Goal: Navigation & Orientation: Find specific page/section

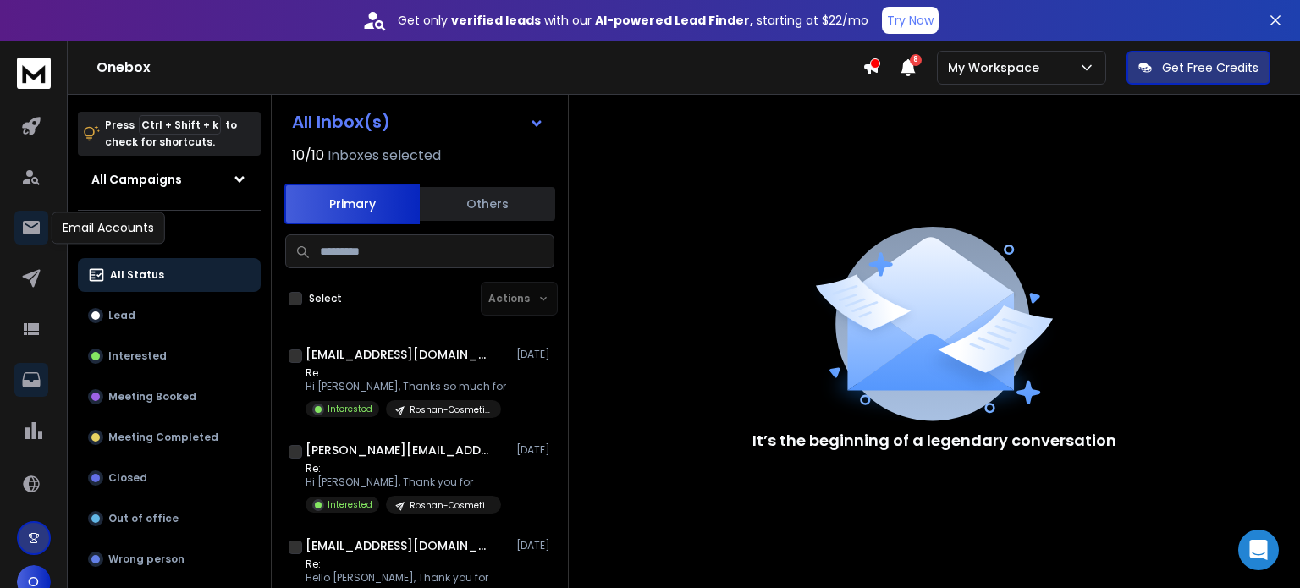
click at [35, 229] on icon at bounding box center [31, 228] width 17 height 14
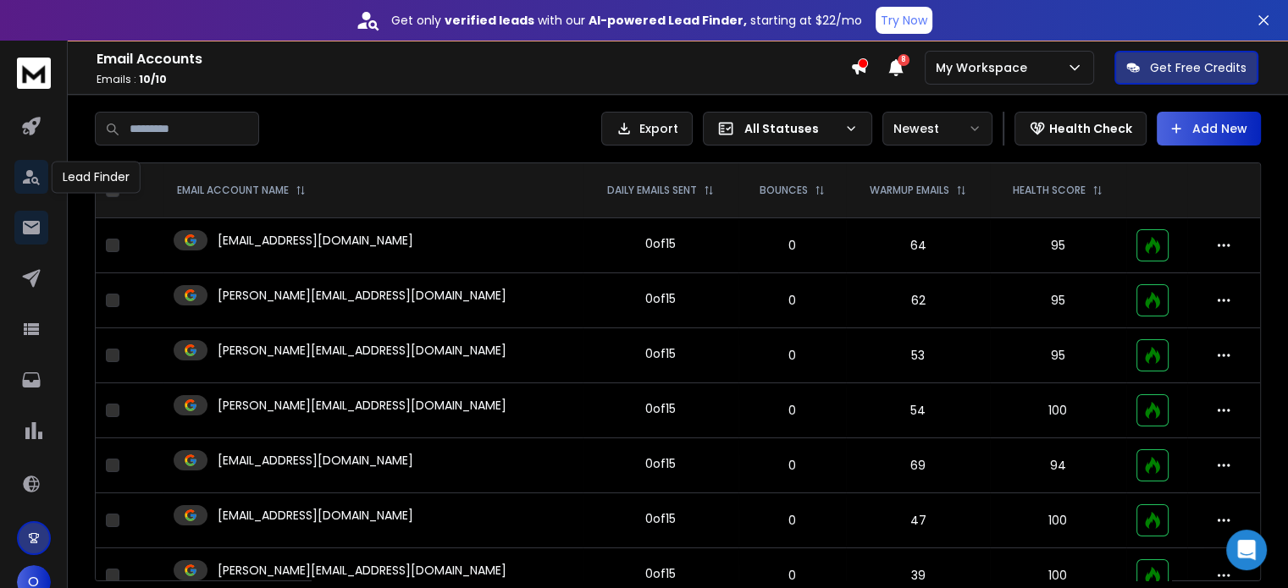
click at [39, 185] on icon at bounding box center [31, 177] width 20 height 20
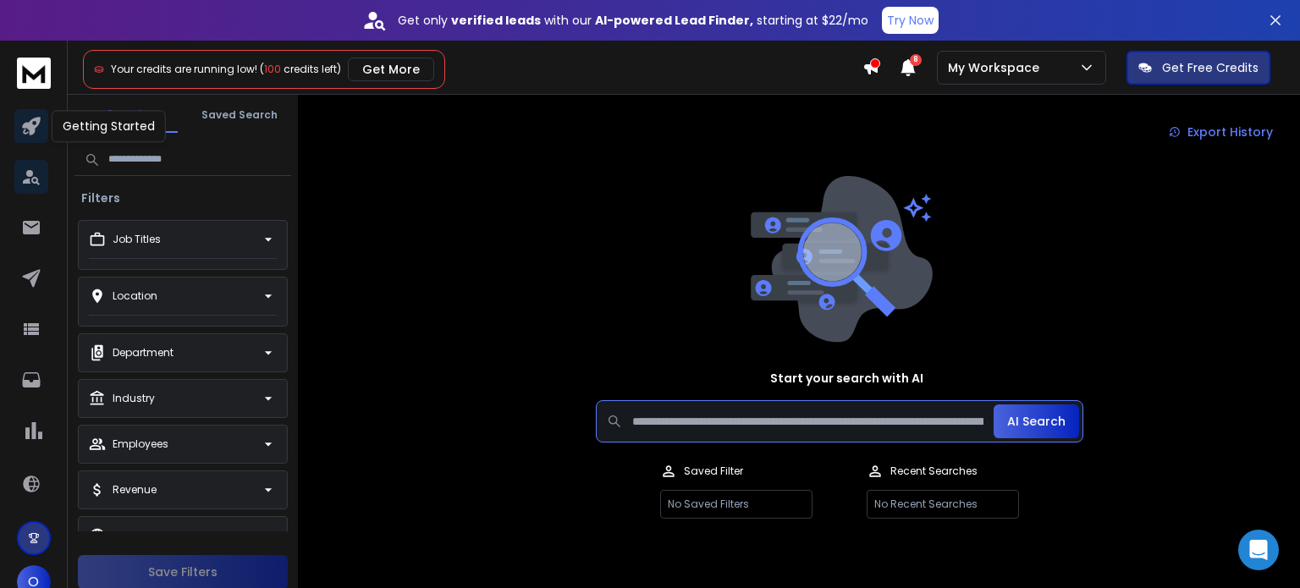
click at [26, 123] on icon at bounding box center [31, 126] width 19 height 19
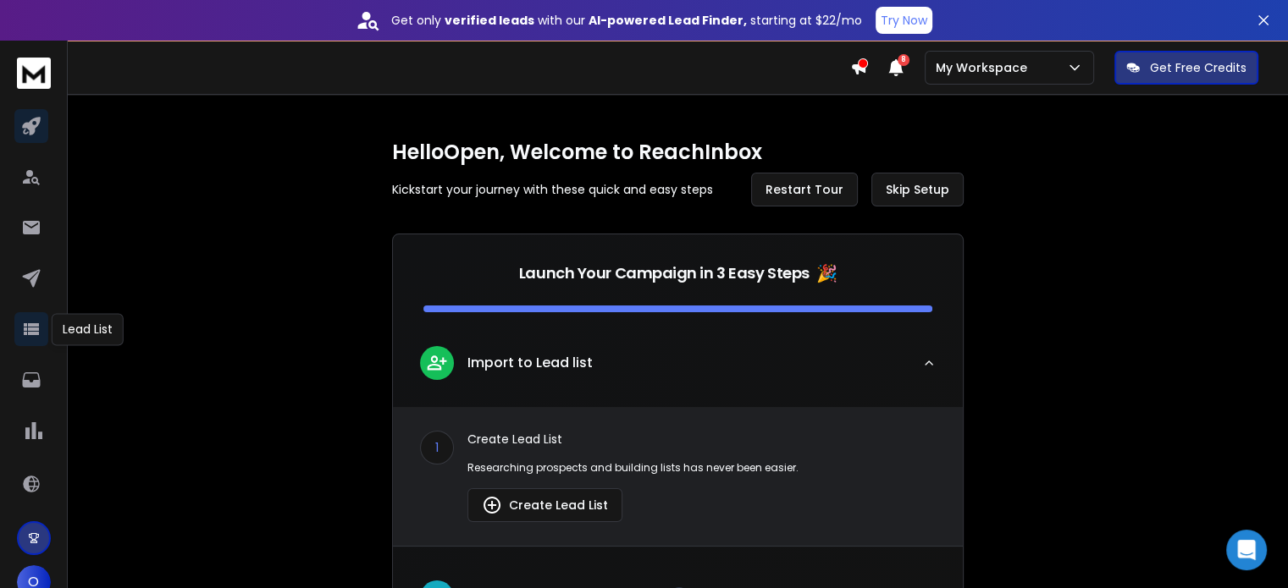
click at [24, 343] on link at bounding box center [31, 329] width 34 height 34
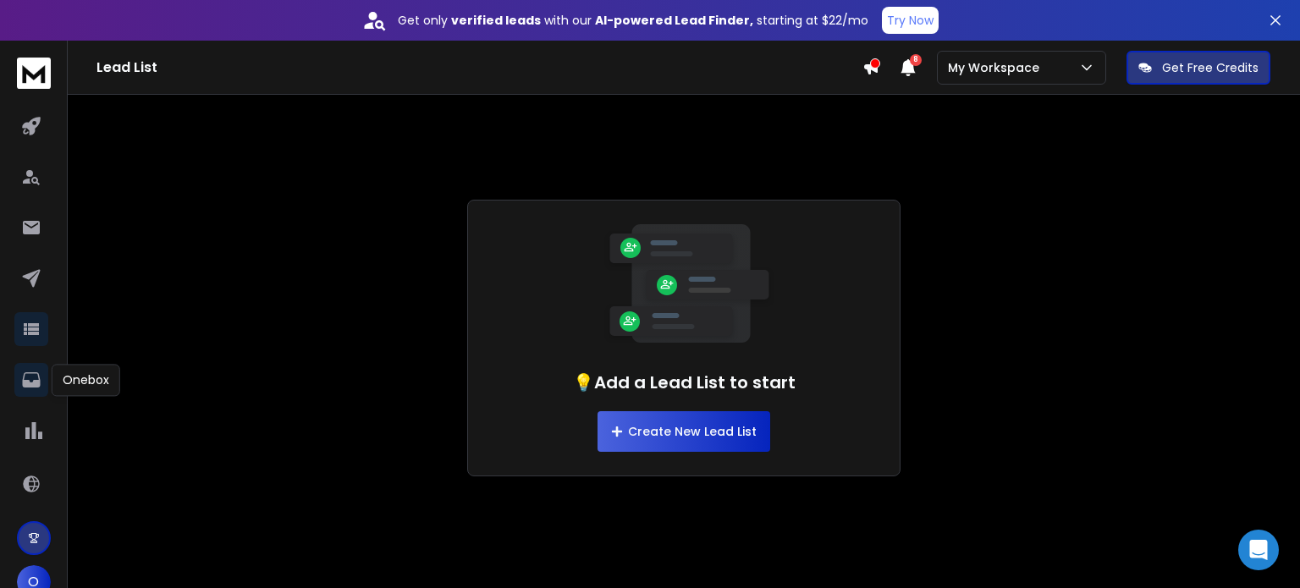
click at [30, 389] on icon at bounding box center [31, 380] width 20 height 20
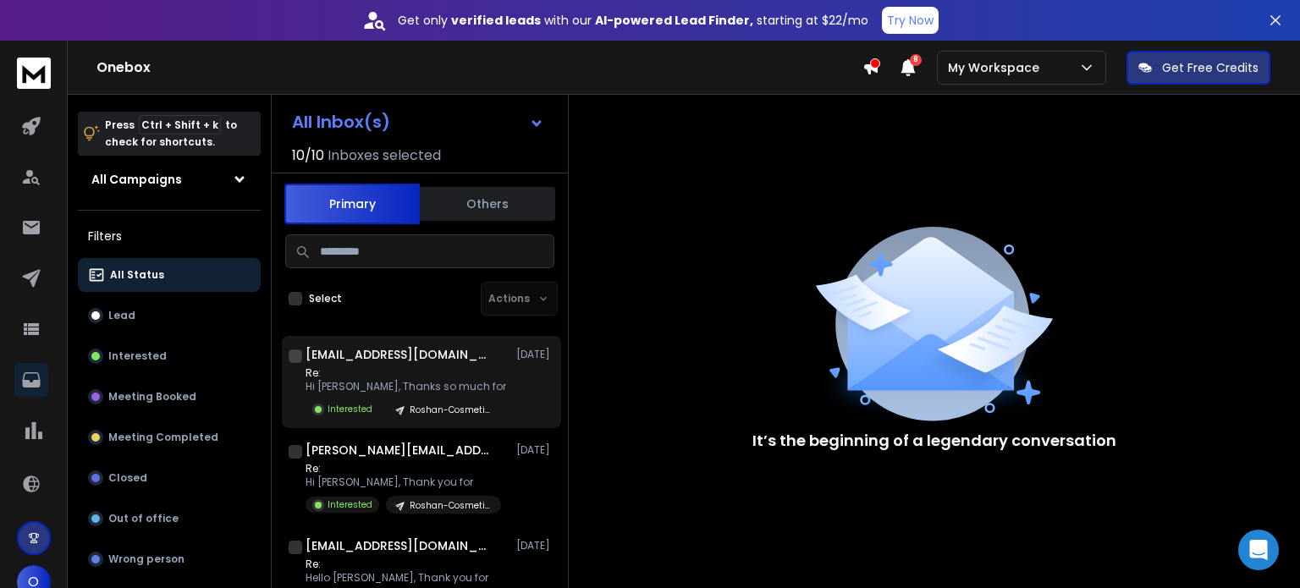
click at [356, 370] on p "Re:" at bounding box center [406, 374] width 201 height 14
